Goal: Task Accomplishment & Management: Manage account settings

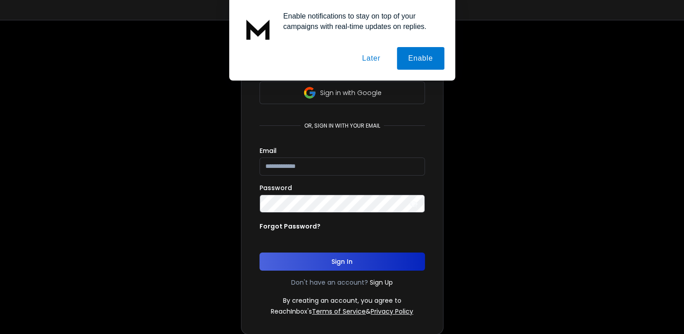
click at [315, 171] on input "email" at bounding box center [341, 166] width 165 height 18
type input "**********"
click at [311, 250] on form "**********" at bounding box center [341, 208] width 165 height 123
click at [311, 254] on button "Sign In" at bounding box center [341, 261] width 165 height 18
click at [369, 60] on button "Later" at bounding box center [371, 58] width 41 height 23
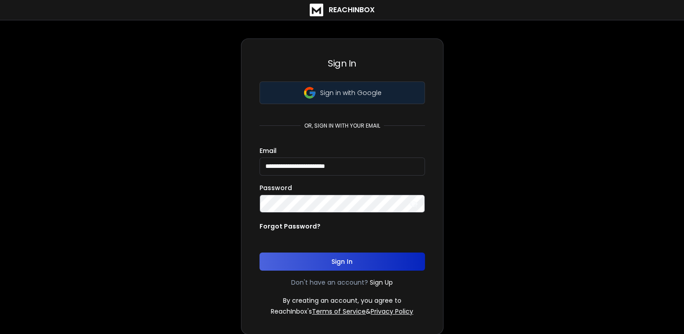
click at [363, 84] on button "Sign in with Google" at bounding box center [341, 92] width 165 height 23
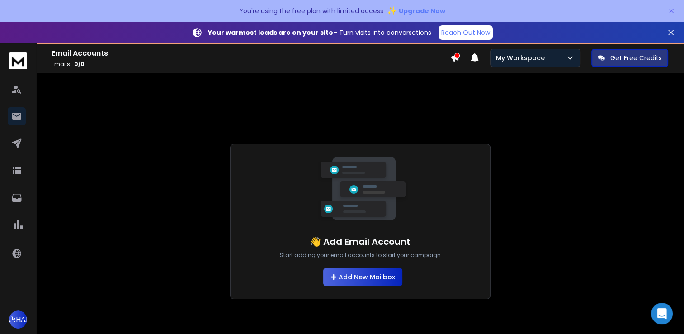
click at [528, 61] on p "My Workspace" at bounding box center [522, 57] width 52 height 9
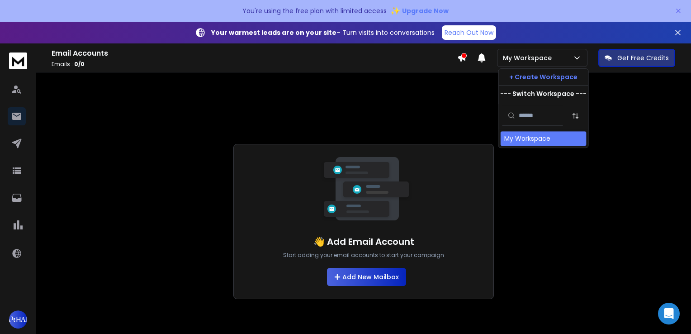
click at [645, 66] on button "Get Free Credits" at bounding box center [636, 58] width 77 height 18
click at [19, 57] on img at bounding box center [18, 60] width 18 height 17
click at [16, 226] on icon at bounding box center [18, 225] width 14 height 14
click at [674, 35] on icon at bounding box center [678, 32] width 8 height 8
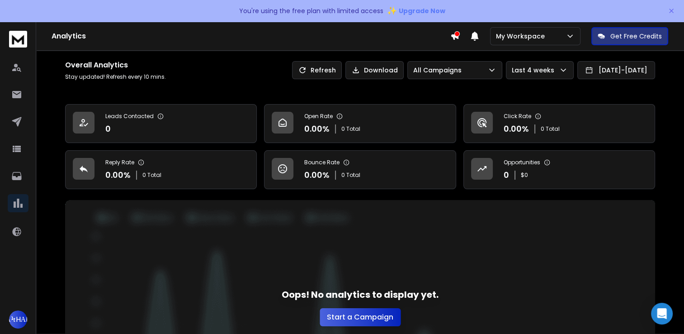
click at [610, 38] on button "Get Free Credits" at bounding box center [629, 36] width 77 height 18
click at [423, 221] on img at bounding box center [360, 307] width 590 height 214
click at [220, 77] on div "Overall Analytics Stay updated! Refresh every 10 mins. Refresh Download All Cam…" at bounding box center [360, 70] width 590 height 21
click at [508, 39] on p "My Workspace" at bounding box center [522, 36] width 52 height 9
click at [641, 39] on p "Get Free Credits" at bounding box center [636, 36] width 52 height 9
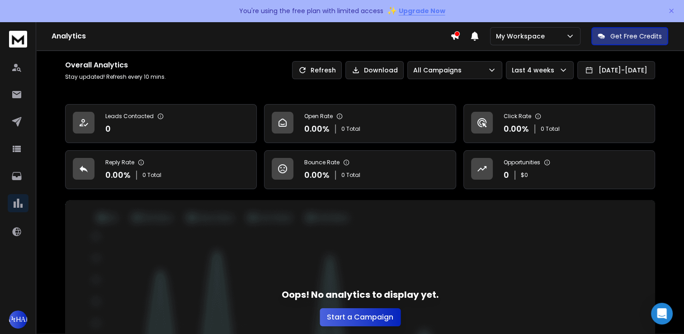
click at [671, 10] on div "You're using the free plan with limited access ✨ Upgrade Now" at bounding box center [342, 11] width 684 height 22
click at [404, 11] on span "Upgrade Now" at bounding box center [422, 10] width 47 height 9
click at [452, 33] on icon at bounding box center [454, 36] width 9 height 9
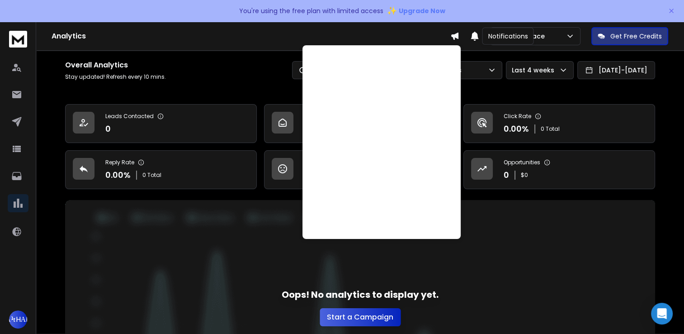
click at [481, 37] on div "My Workspace Get Free Credits" at bounding box center [559, 36] width 218 height 18
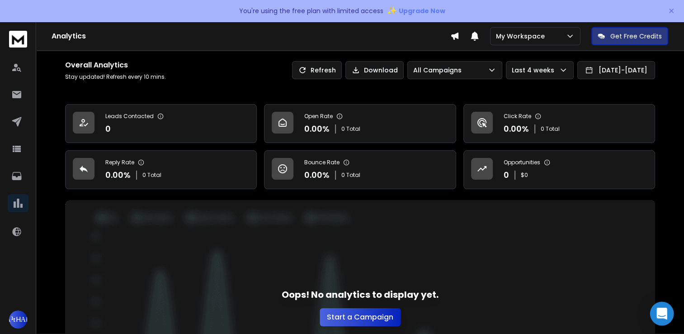
click at [661, 305] on div "Open Intercom Messenger" at bounding box center [662, 314] width 24 height 24
